Goal: Task Accomplishment & Management: Manage account settings

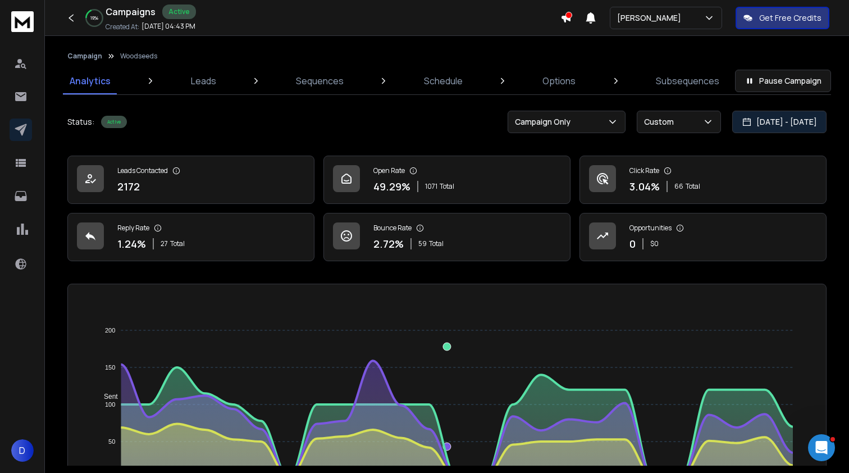
click at [758, 120] on button "[DATE] - [DATE]" at bounding box center [779, 122] width 94 height 22
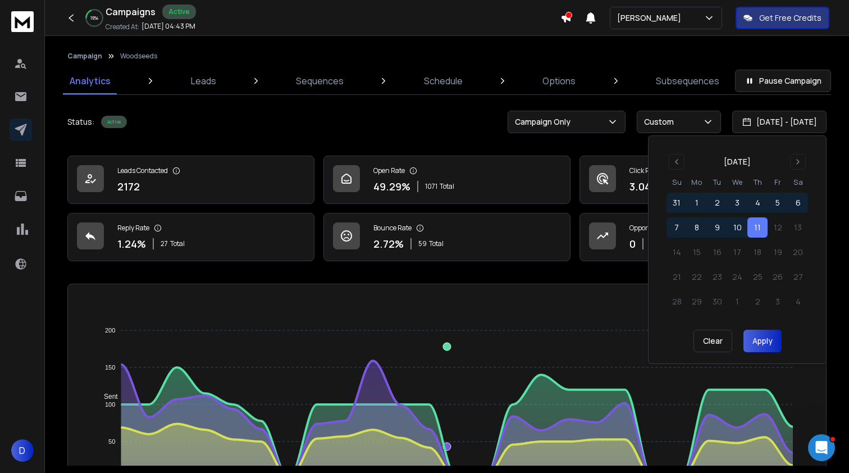
click at [675, 227] on button "7" at bounding box center [677, 227] width 20 height 20
click at [677, 229] on button "7" at bounding box center [677, 227] width 20 height 20
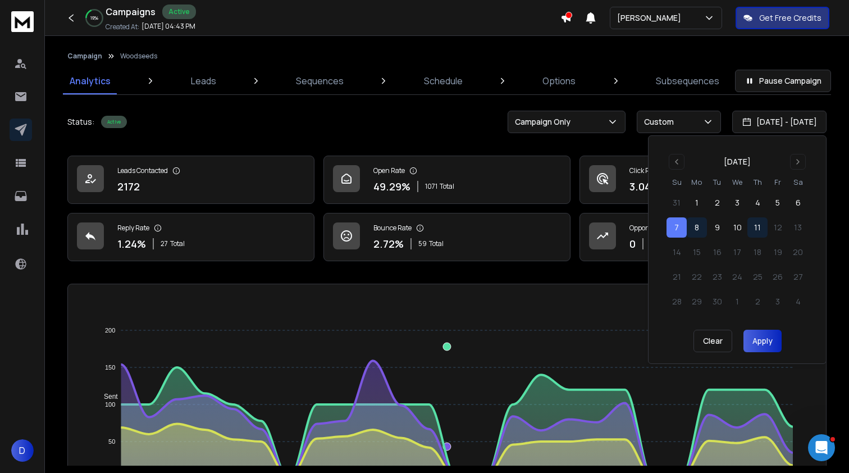
click at [696, 228] on button "8" at bounding box center [697, 227] width 20 height 20
click at [759, 228] on button "11" at bounding box center [757, 227] width 20 height 20
click at [769, 338] on button "Apply" at bounding box center [762, 341] width 38 height 22
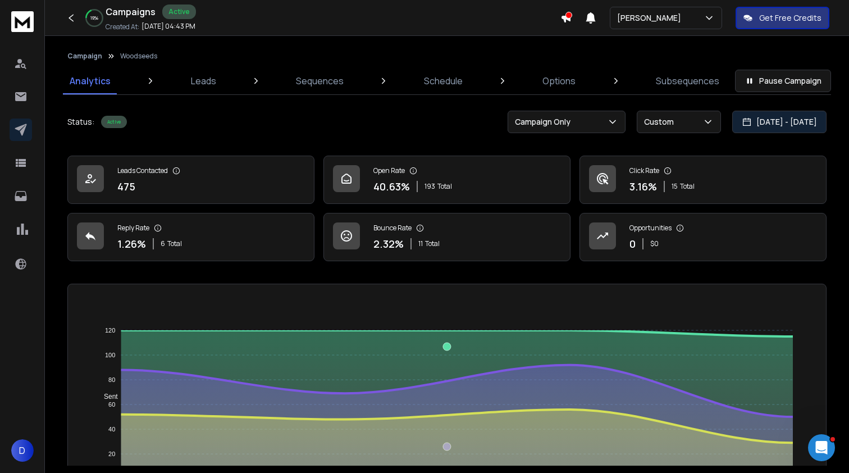
click at [760, 122] on button "[DATE] - [DATE]" at bounding box center [779, 122] width 94 height 22
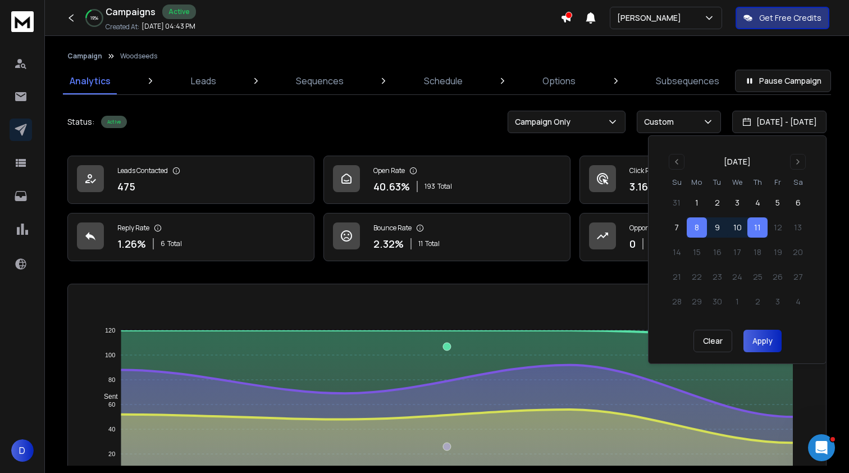
click at [696, 233] on button "8" at bounding box center [697, 227] width 20 height 20
click at [741, 229] on button "10" at bounding box center [737, 227] width 20 height 20
click at [758, 337] on button "Apply" at bounding box center [762, 341] width 38 height 22
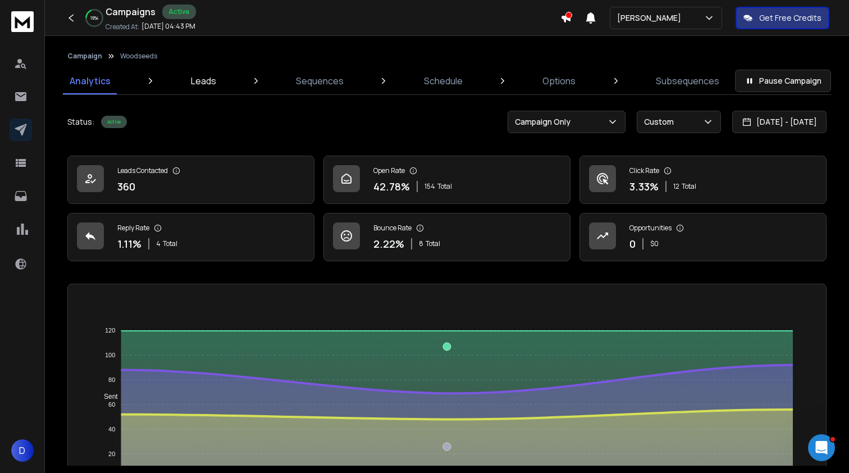
click at [211, 77] on p "Leads" at bounding box center [203, 80] width 25 height 13
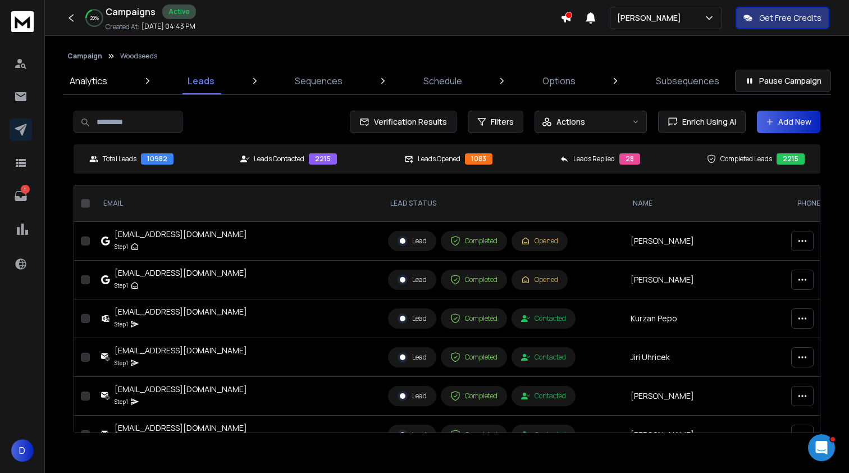
click at [106, 87] on p "Analytics" at bounding box center [89, 80] width 38 height 13
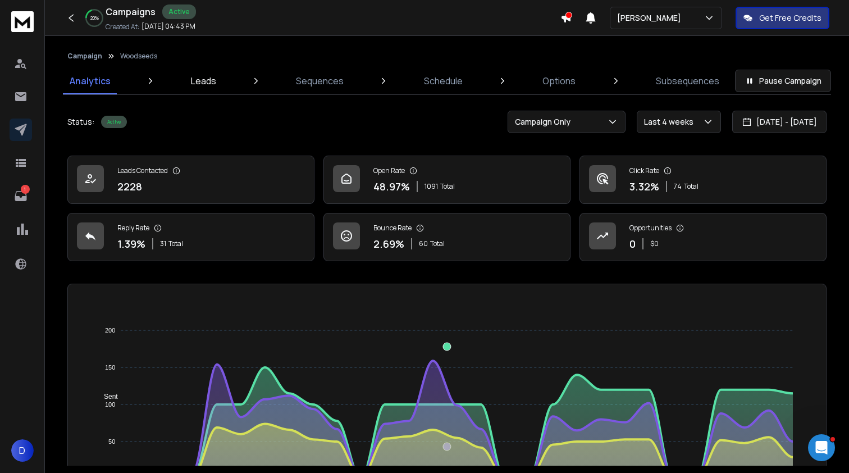
click at [202, 84] on p "Leads" at bounding box center [203, 80] width 25 height 13
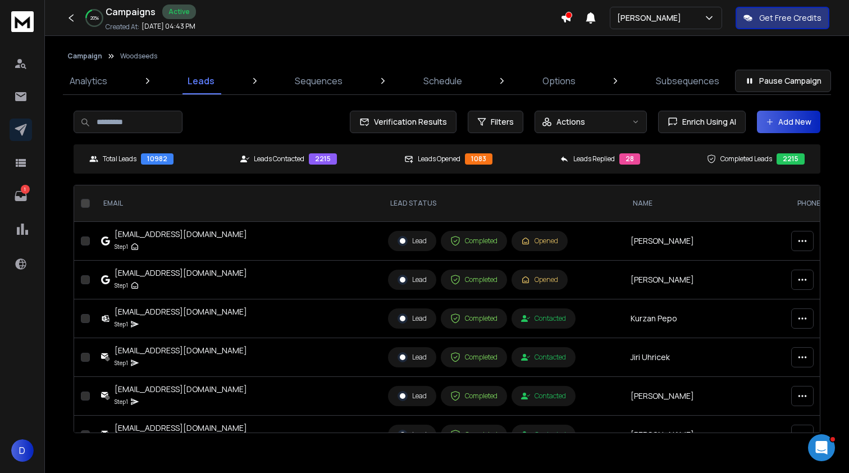
click at [325, 158] on div "2215" at bounding box center [323, 158] width 28 height 11
click at [513, 125] on span "Filters" at bounding box center [502, 121] width 23 height 11
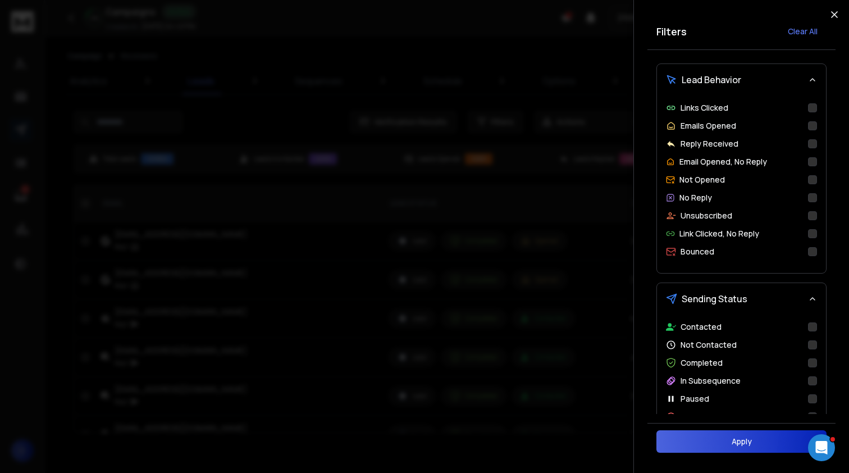
click at [834, 11] on icon "button" at bounding box center [834, 14] width 11 height 11
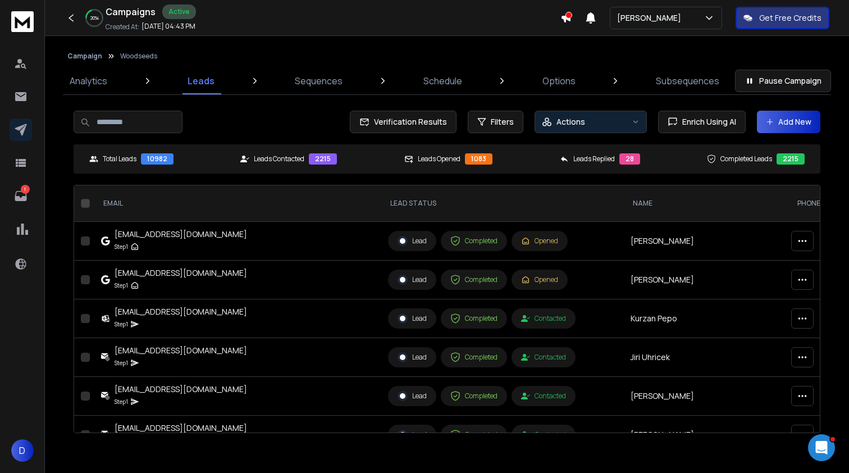
click at [632, 126] on icon "button" at bounding box center [636, 121] width 8 height 9
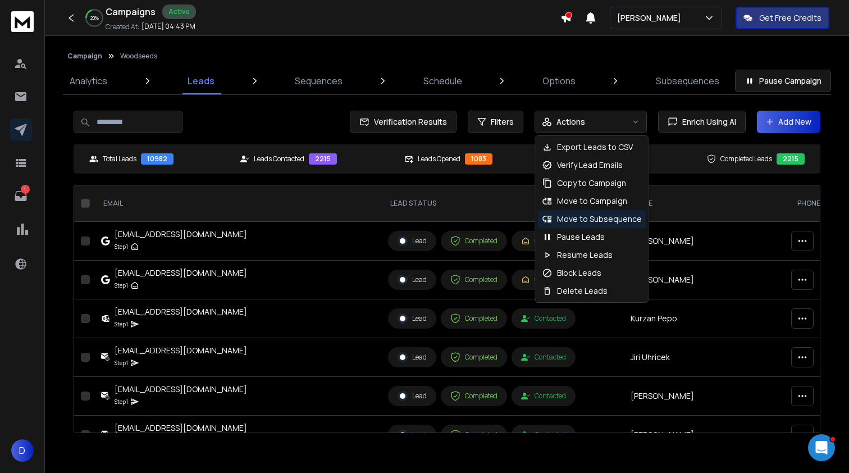
click at [466, 204] on th "LEAD STATUS" at bounding box center [502, 203] width 243 height 36
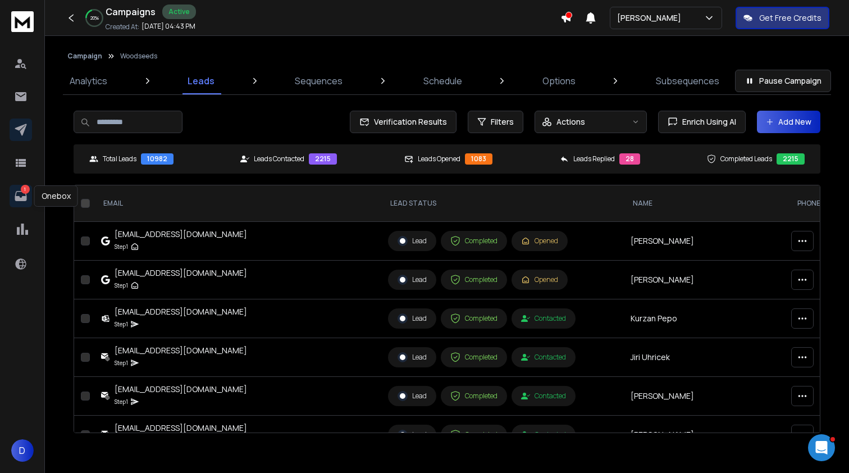
click at [22, 197] on icon at bounding box center [21, 196] width 12 height 10
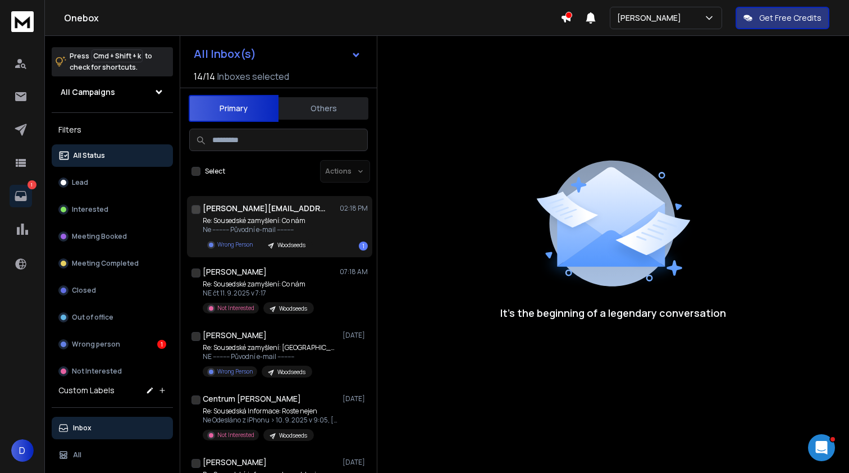
click at [295, 232] on p "Ne ---------- Původní e-mail ----------" at bounding box center [257, 229] width 109 height 9
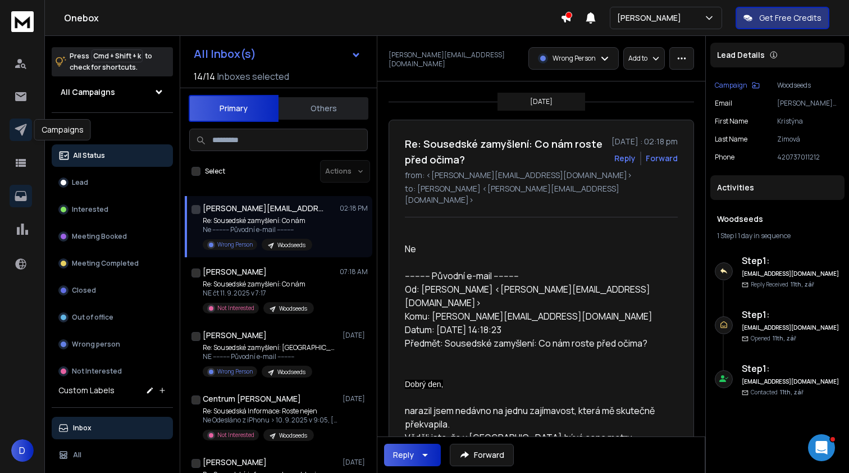
click at [20, 130] on icon at bounding box center [20, 129] width 13 height 13
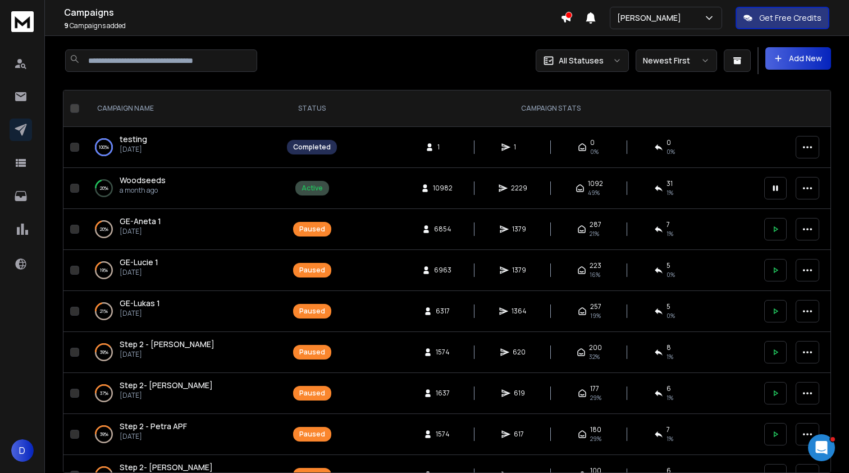
click at [190, 188] on div "20 % Woodseeds a month ago" at bounding box center [182, 188] width 174 height 27
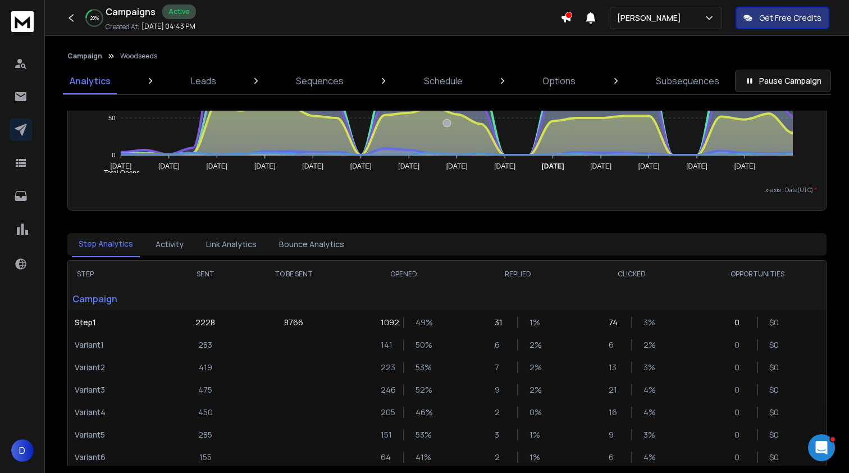
scroll to position [322, 0]
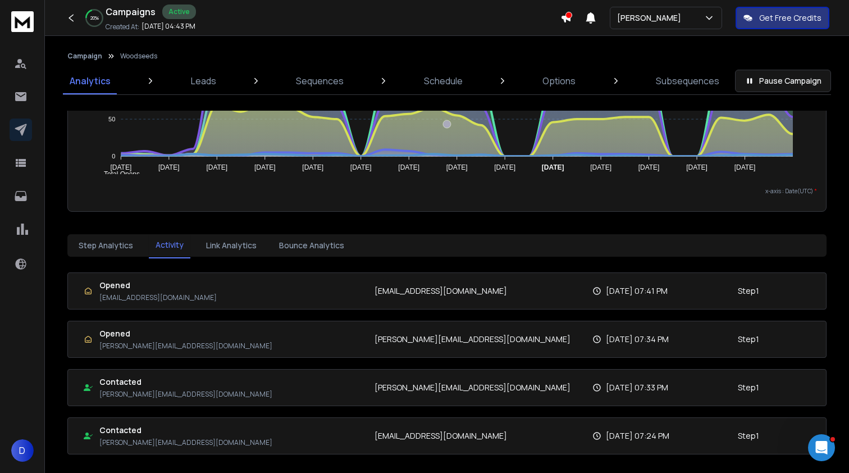
click at [165, 253] on button "Activity" at bounding box center [170, 245] width 42 height 26
drag, startPoint x: 473, startPoint y: 391, endPoint x: 372, endPoint y: 390, distance: 100.5
click at [372, 390] on div "Contacted jakub@dlouhodobyvynos.cz cervenka.mi@gmail.com Sep 11, 2025 at 07:33 …" at bounding box center [446, 387] width 759 height 37
copy div "cervenka.mi@gmail.com"
click at [23, 159] on icon at bounding box center [21, 163] width 10 height 8
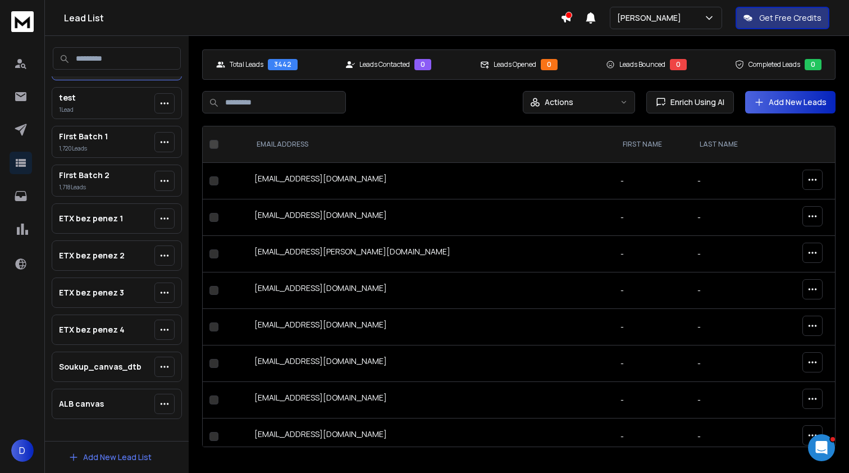
scroll to position [28, 0]
click at [19, 130] on icon at bounding box center [21, 130] width 12 height 12
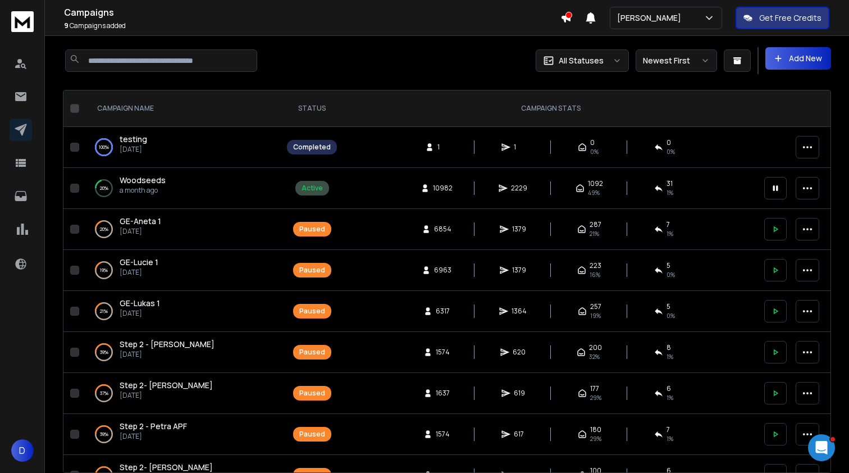
click at [147, 171] on td "20 % Woodseeds a month ago" at bounding box center [182, 188] width 197 height 41
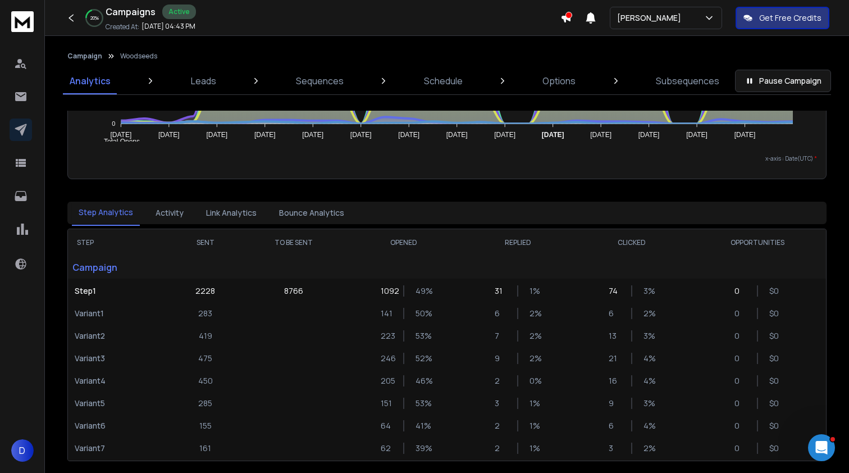
scroll to position [355, 0]
click at [177, 209] on button "Activity" at bounding box center [170, 212] width 42 height 25
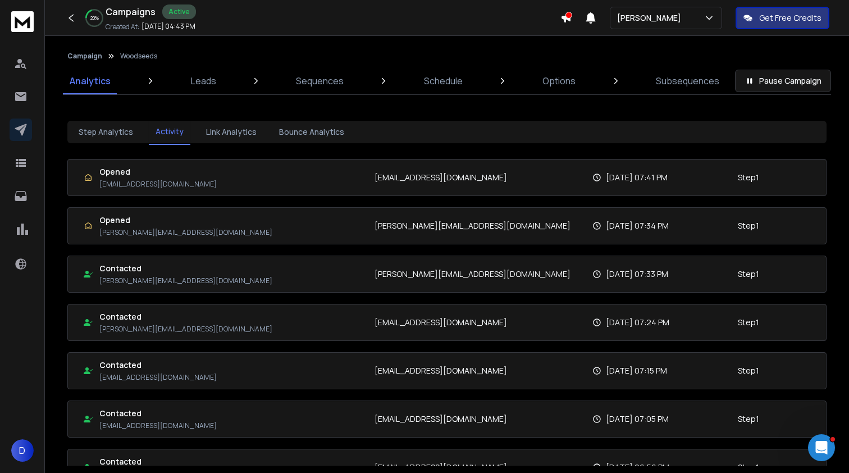
scroll to position [426, 0]
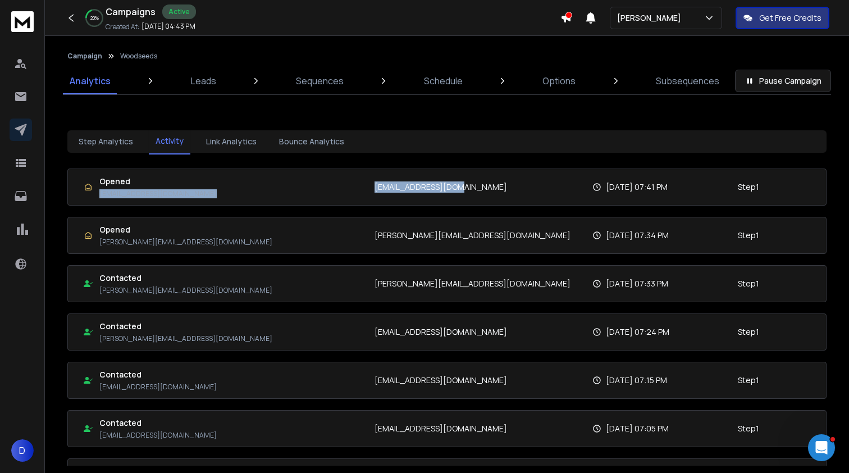
drag, startPoint x: 459, startPoint y: 185, endPoint x: 365, endPoint y: 186, distance: 94.3
click at [365, 186] on div "Opened aneta@vynos-stabilni.cz pavel1770@gmail.com Sep 11, 2025 at 07:41 PM 2 m…" at bounding box center [446, 186] width 759 height 37
copy div "aneta@vynos-stabilni.cz pavel1770@gmail.com"
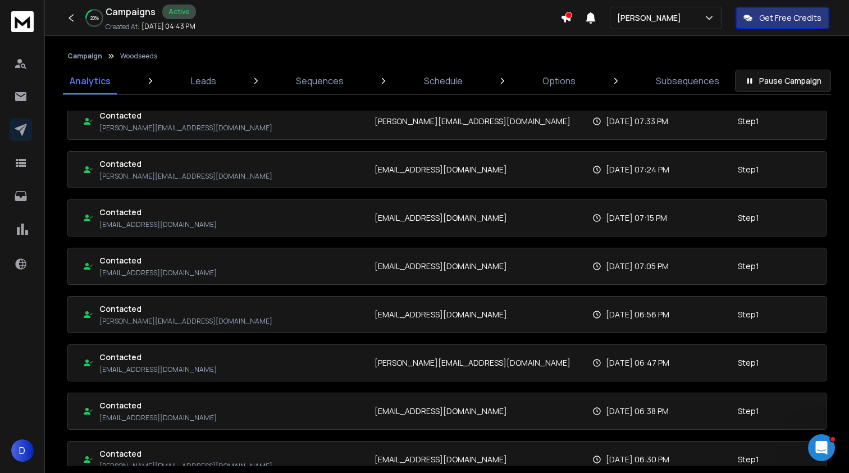
scroll to position [591, 0]
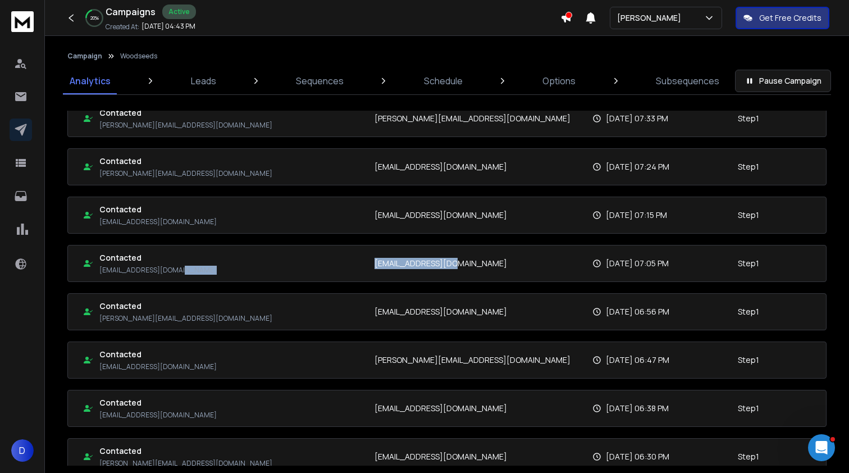
drag, startPoint x: 476, startPoint y: 267, endPoint x: 353, endPoint y: 267, distance: 123.0
click at [353, 267] on div "Contacted katka@chytry-vynos.cz nepolsky@seznam.cz Sep 11, 2025 at 07:05 PM 38 …" at bounding box center [446, 263] width 759 height 37
copy div "nepolsky@seznam.cz"
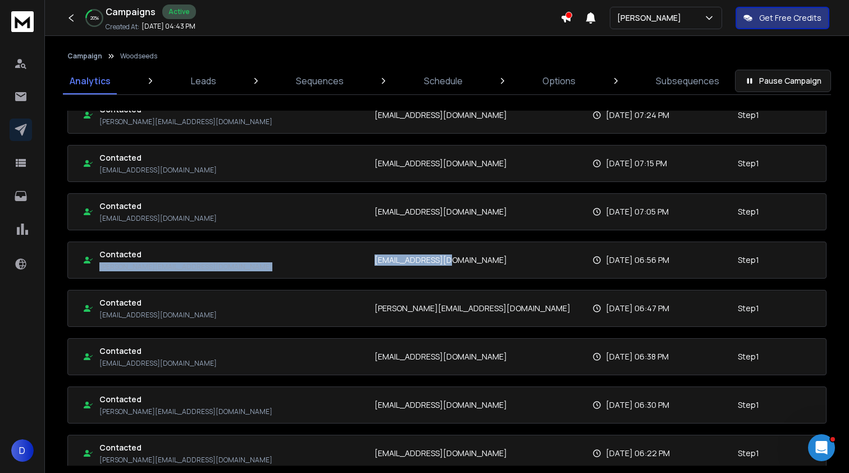
drag, startPoint x: 458, startPoint y: 261, endPoint x: 332, endPoint y: 260, distance: 125.8
click at [332, 260] on div "Contacted tomas@chytryvynos.cz stone.m@seznam.cz Sep 11, 2025 at 06:56 PM 48 mi…" at bounding box center [446, 259] width 759 height 37
copy div "tomas@chytryvynos.cz stone.m@seznam.cz"
click at [88, 79] on p "Analytics" at bounding box center [90, 80] width 41 height 13
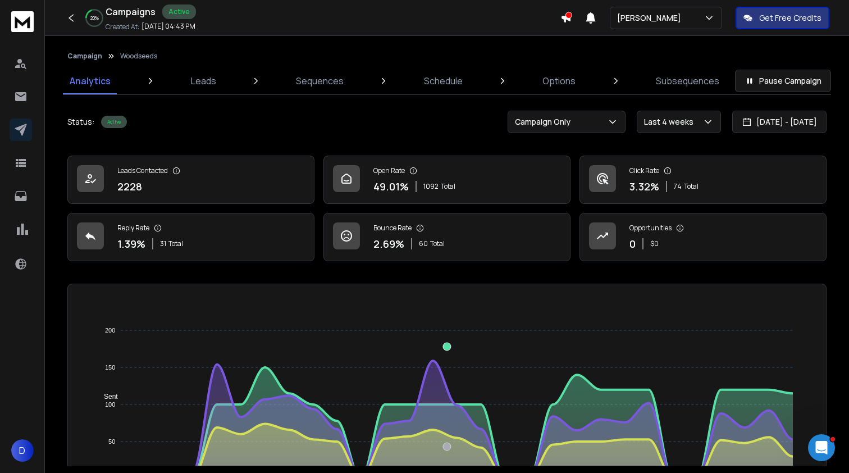
scroll to position [0, 0]
click at [202, 79] on p "Leads" at bounding box center [203, 80] width 25 height 13
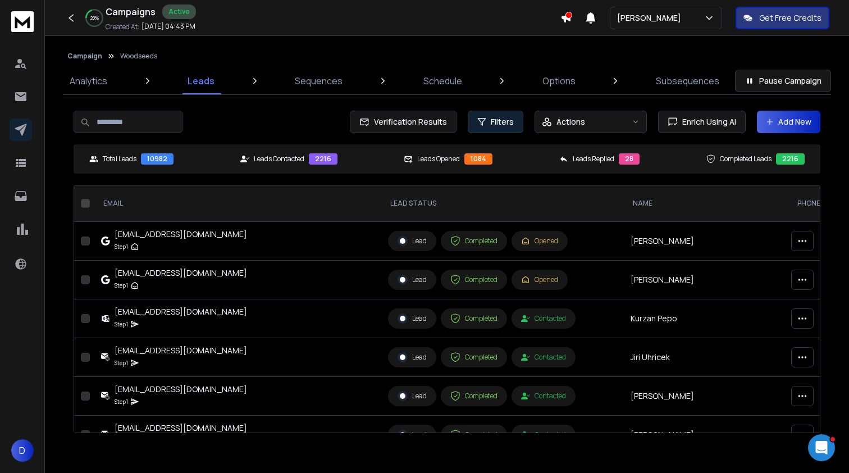
click at [505, 124] on span "Filters" at bounding box center [502, 121] width 23 height 11
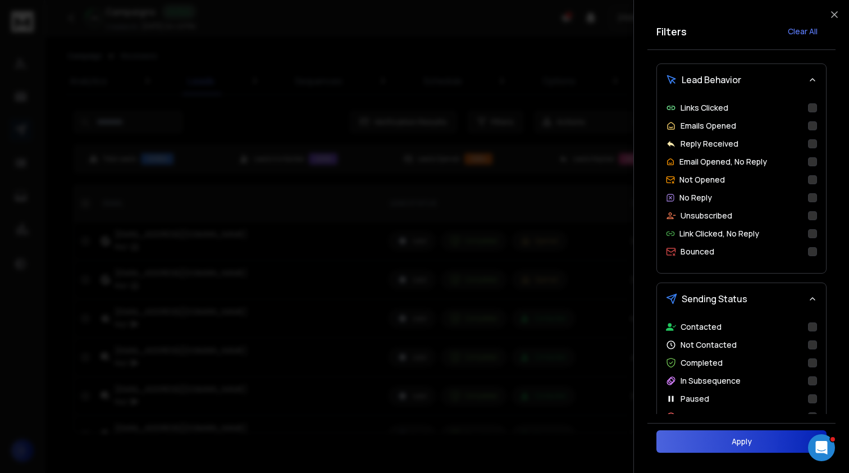
click at [811, 327] on button "Contacted" at bounding box center [812, 326] width 9 height 9
click at [718, 440] on button "Apply" at bounding box center [741, 441] width 170 height 22
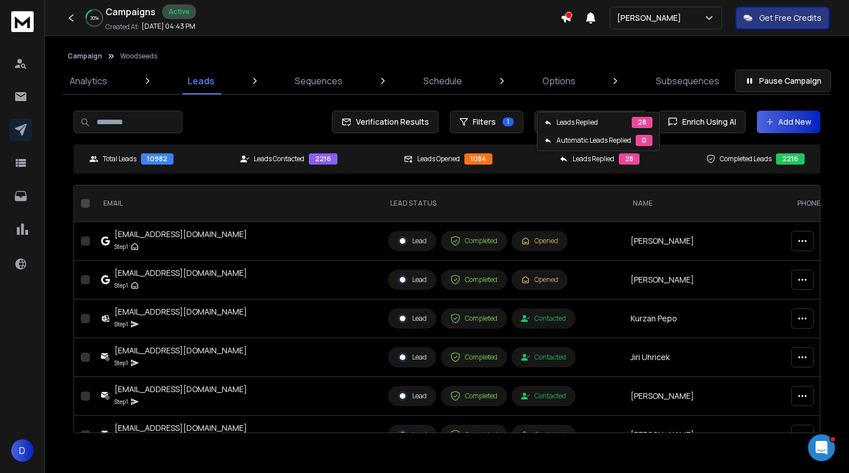
click at [626, 116] on div "Leads Replied 28 Automatic Leads Replied 0" at bounding box center [598, 131] width 123 height 39
click at [628, 116] on button "Actions" at bounding box center [591, 122] width 112 height 22
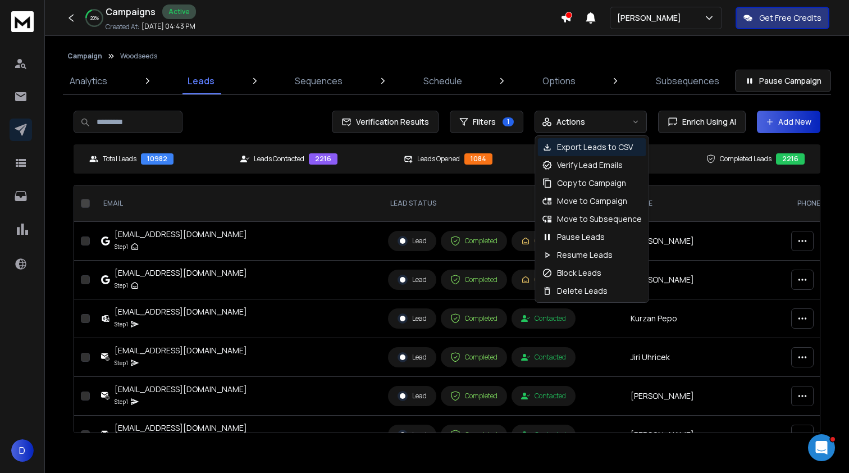
click at [599, 150] on p "Export Leads to CSV" at bounding box center [595, 146] width 76 height 11
